Goal: Information Seeking & Learning: Check status

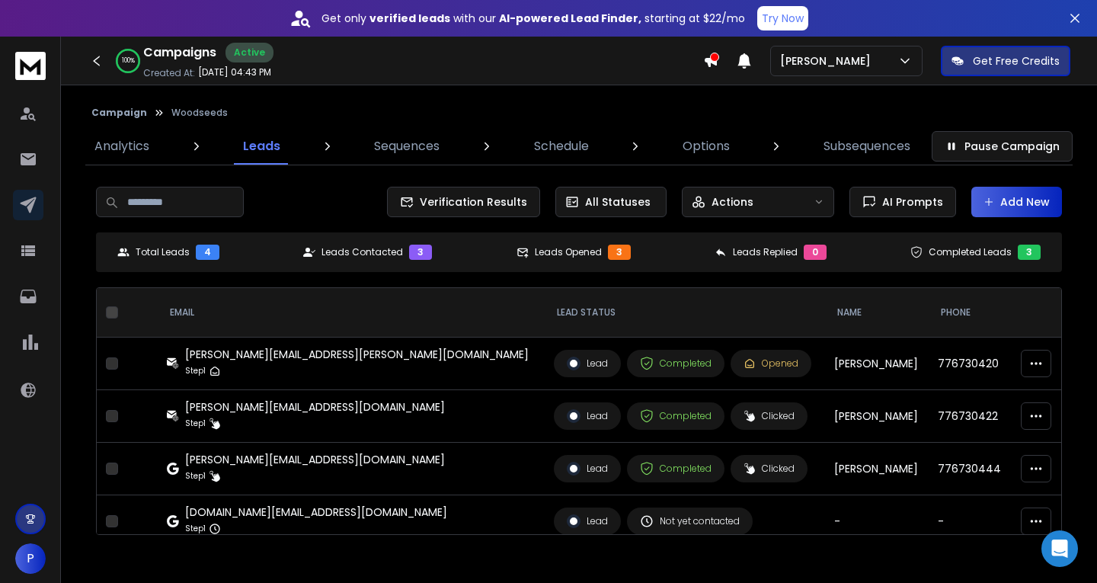
scroll to position [25, 0]
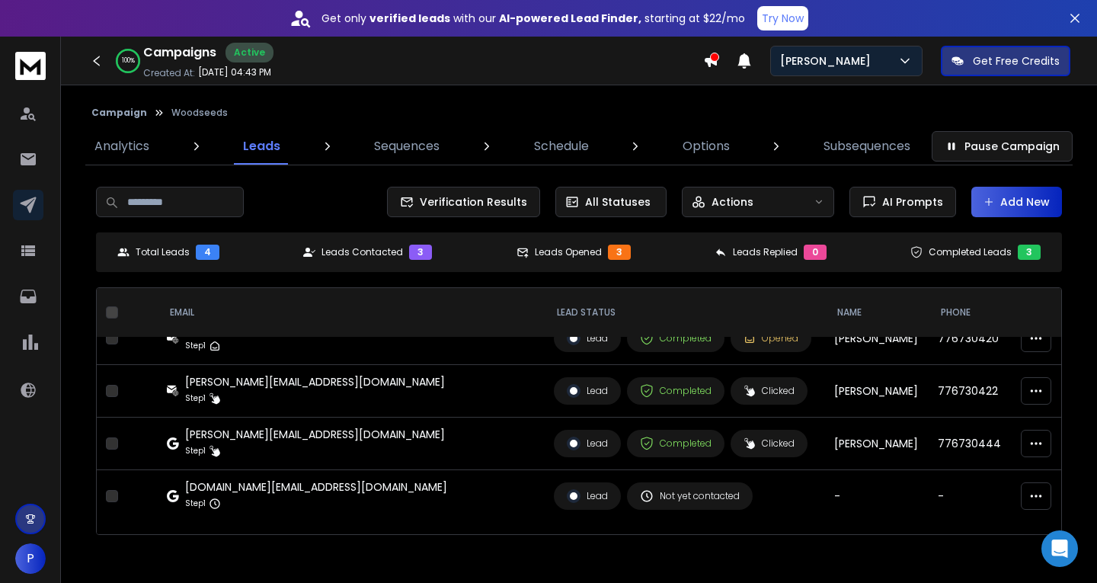
click at [815, 53] on p "[PERSON_NAME]" at bounding box center [828, 60] width 97 height 15
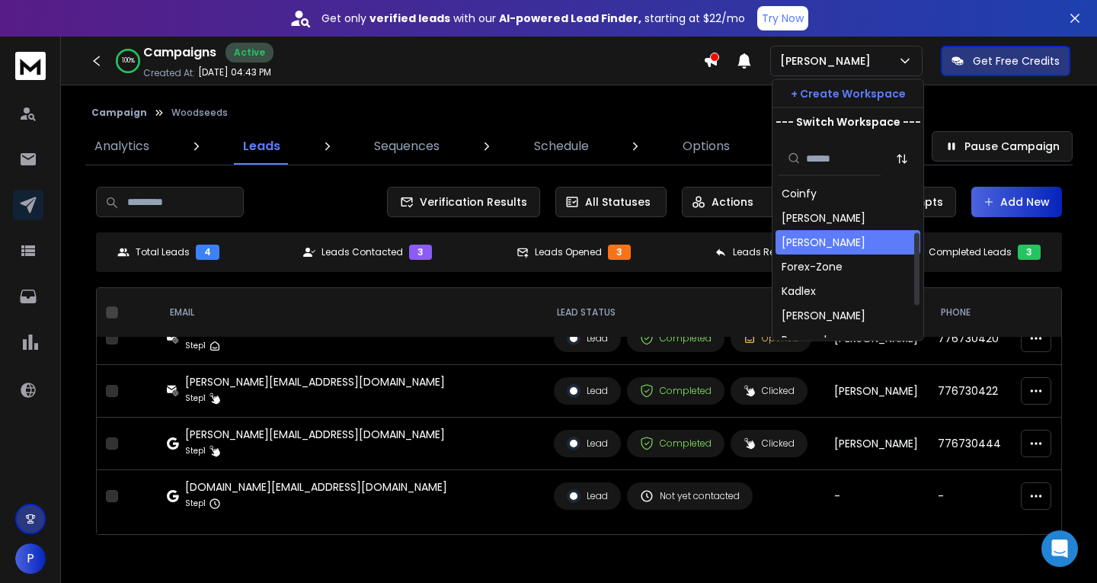
scroll to position [102, 0]
click at [808, 214] on div "[PERSON_NAME]" at bounding box center [824, 216] width 84 height 15
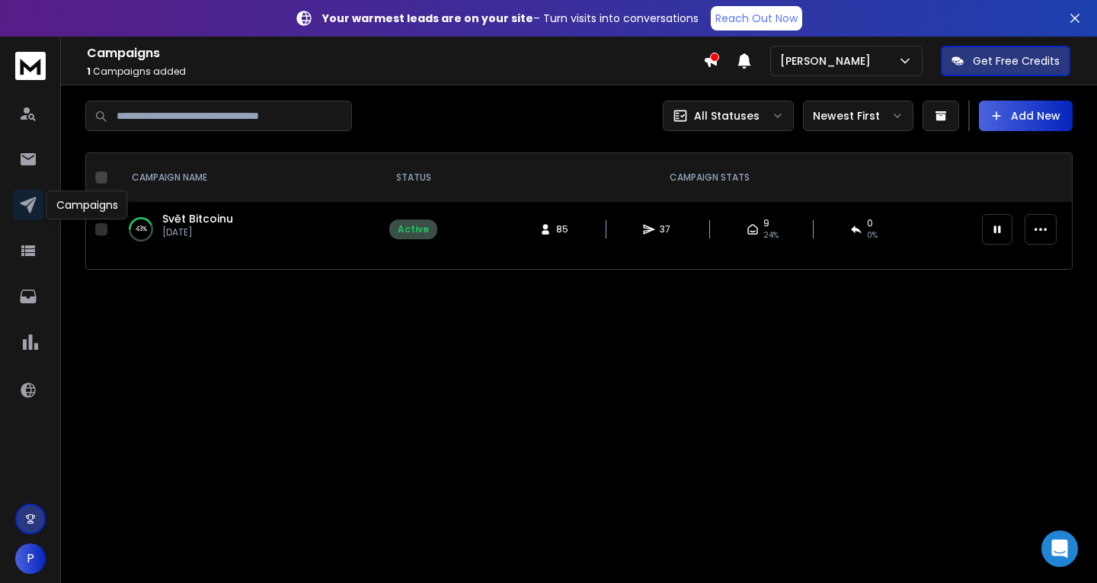
click at [22, 203] on icon at bounding box center [28, 205] width 16 height 16
click at [208, 224] on span "Svět Bitcoinu" at bounding box center [197, 218] width 71 height 15
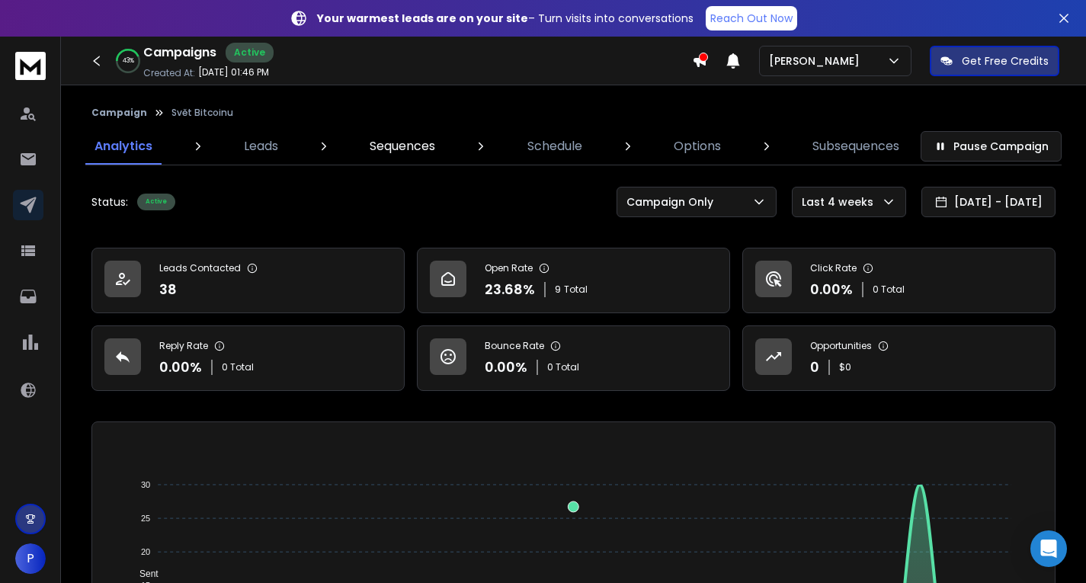
click at [419, 149] on p "Sequences" at bounding box center [402, 146] width 66 height 18
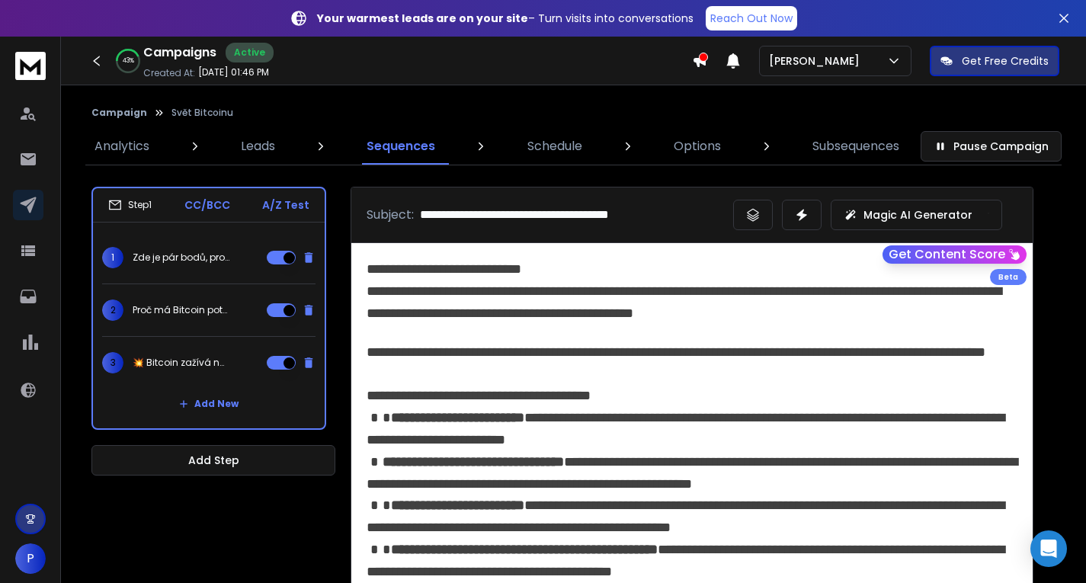
click at [194, 308] on p "Proč má Bitcoin potenciál růstu" at bounding box center [182, 310] width 98 height 12
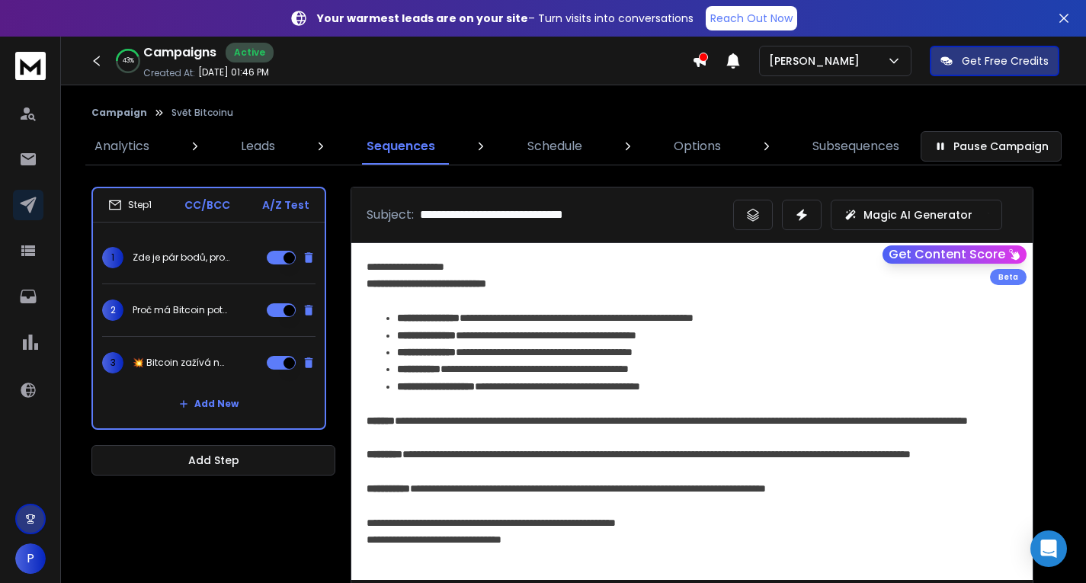
scroll to position [62, 0]
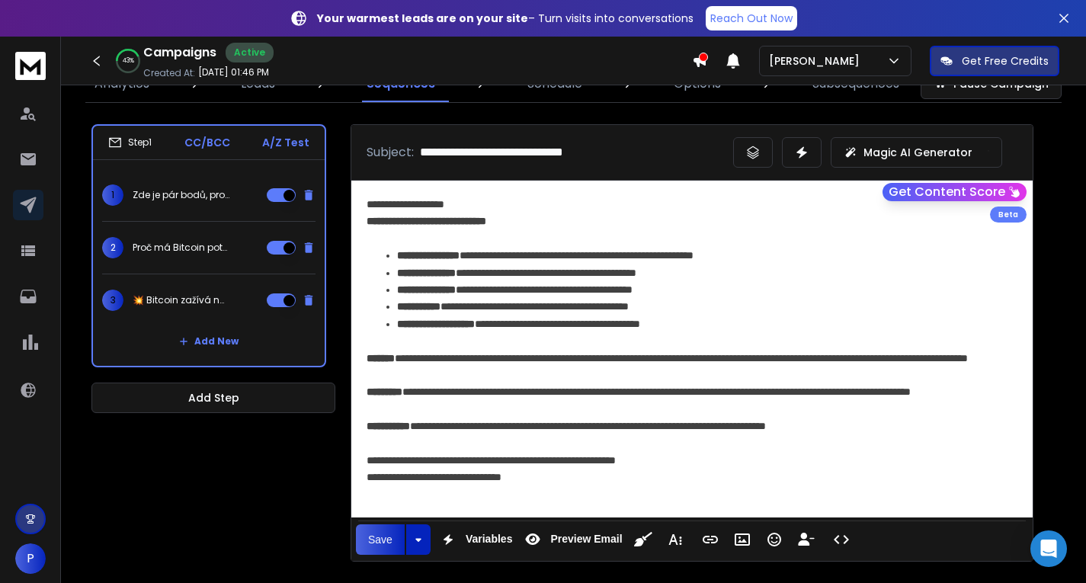
click at [171, 294] on p "💥 Bitcoin zažívá návrat na výsluní. A tentokrát u toho budou i vlády." at bounding box center [182, 300] width 98 height 12
type input "**********"
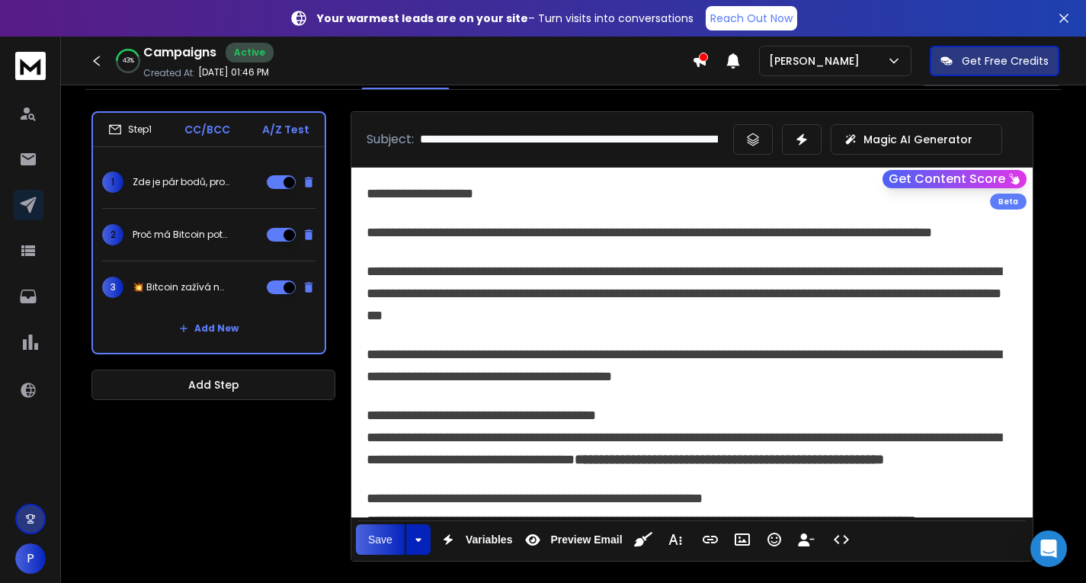
scroll to position [0, 0]
